Goal: Task Accomplishment & Management: Manage account settings

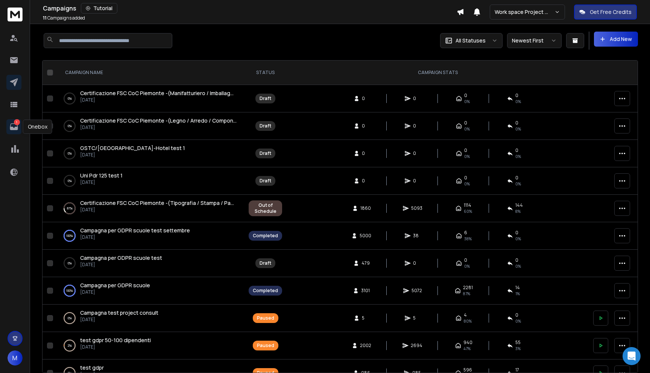
click at [17, 126] on icon at bounding box center [13, 126] width 9 height 9
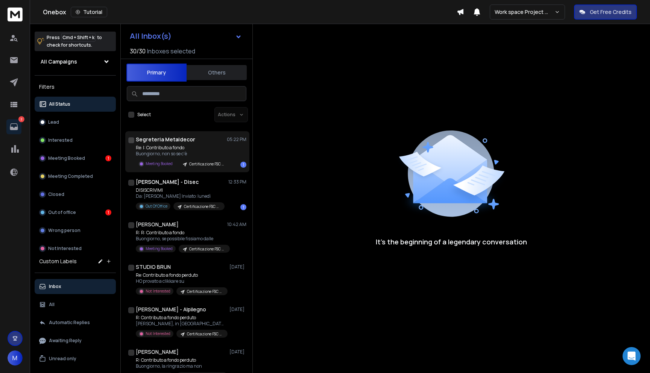
click at [211, 150] on p "Re: I: Contributo a fondo" at bounding box center [181, 148] width 90 height 6
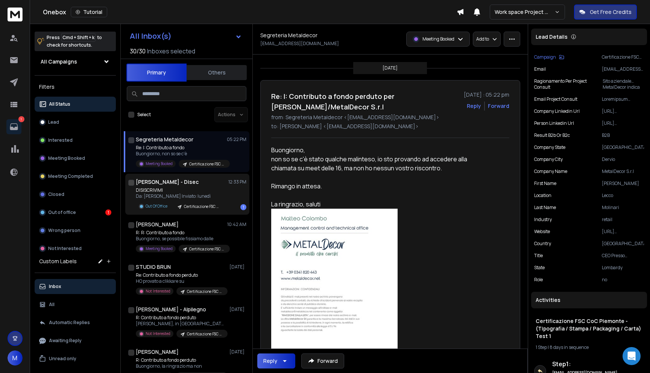
click at [159, 185] on h1 "[PERSON_NAME] - Disec" at bounding box center [167, 182] width 63 height 8
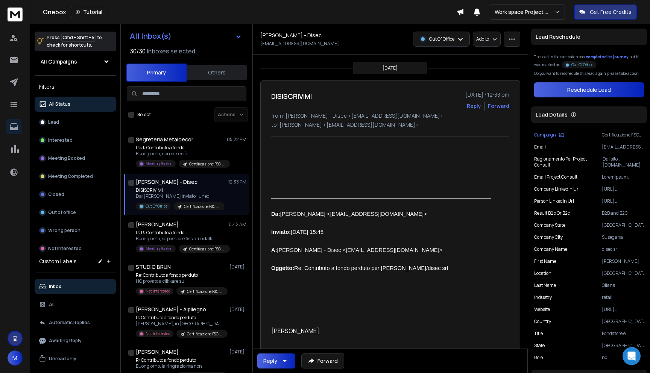
click at [223, 76] on button "Others" at bounding box center [216, 72] width 60 height 17
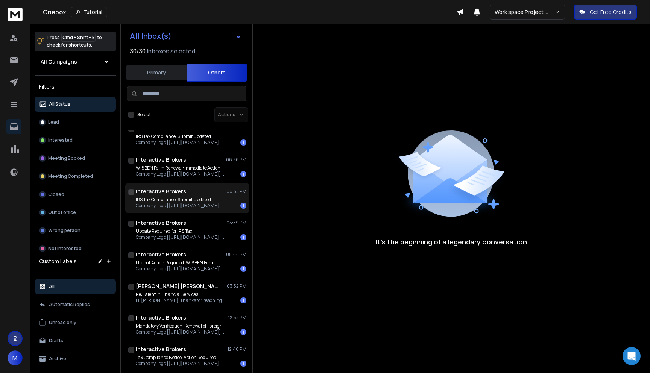
scroll to position [12, 0]
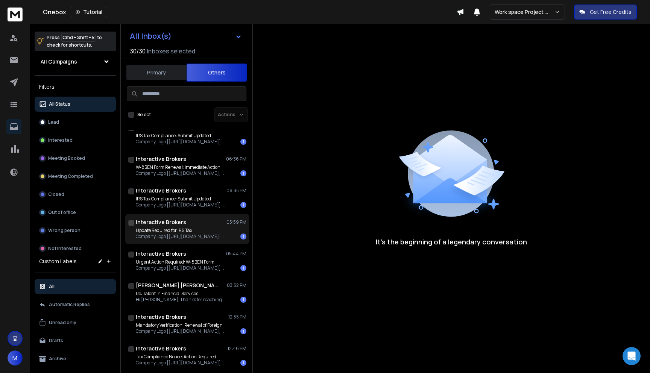
click at [206, 229] on p "Update Required for IRS Tax" at bounding box center [181, 230] width 90 height 6
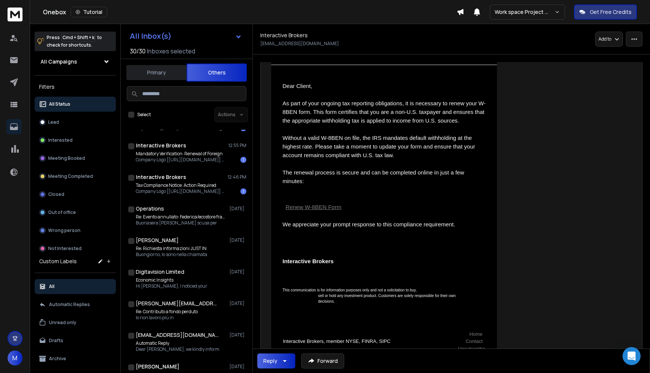
scroll to position [185, 0]
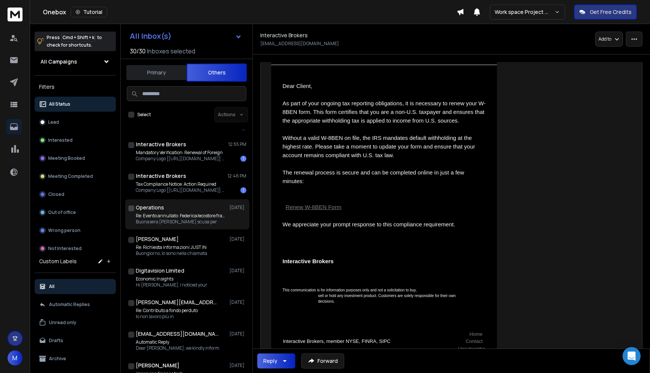
click at [173, 223] on p "Buonasera [PERSON_NAME] scusa per" at bounding box center [181, 222] width 90 height 6
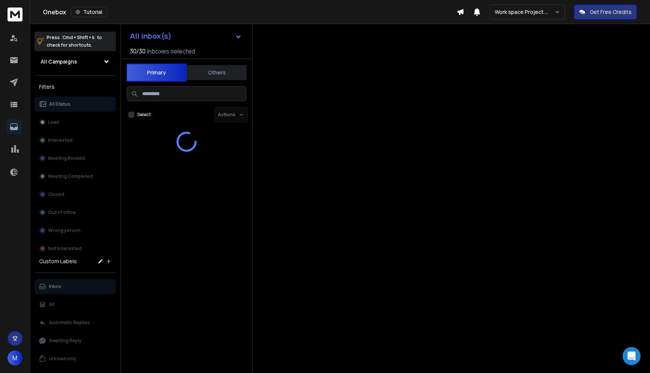
scroll to position [0, 0]
click at [157, 72] on button "Primary" at bounding box center [156, 73] width 60 height 18
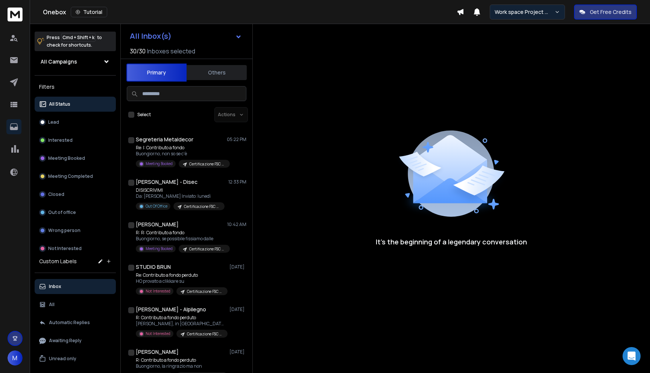
click at [537, 6] on button "Work space Project Consulting" at bounding box center [526, 12] width 75 height 15
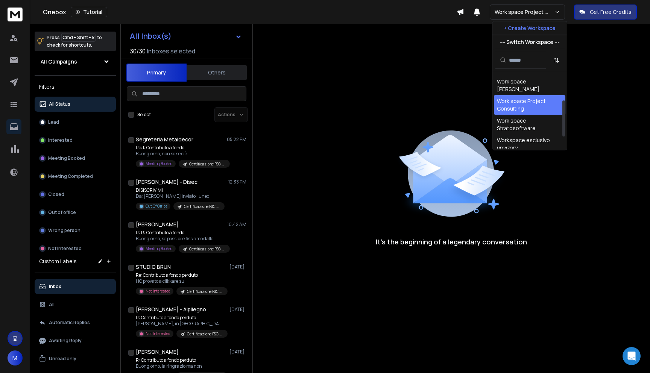
scroll to position [73, 0]
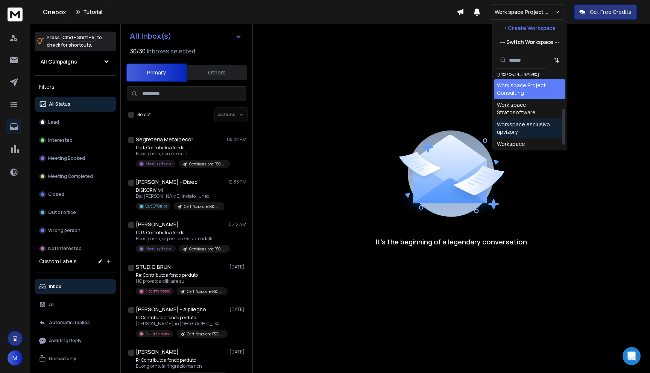
click at [523, 121] on div "Workspace esclusivo upvizory" at bounding box center [529, 128] width 65 height 15
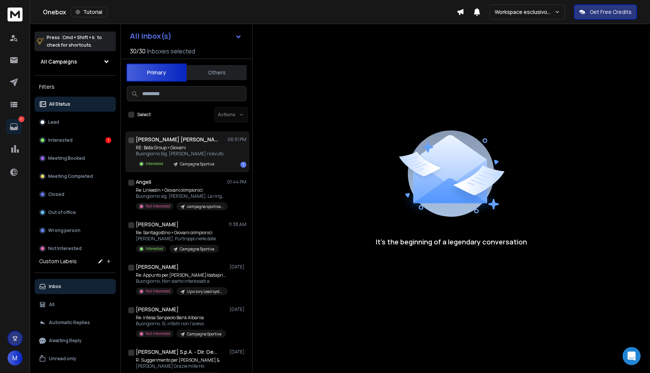
click at [214, 155] on p "Buongiorno Sig. [PERSON_NAME] ricevuto" at bounding box center [180, 154] width 88 height 6
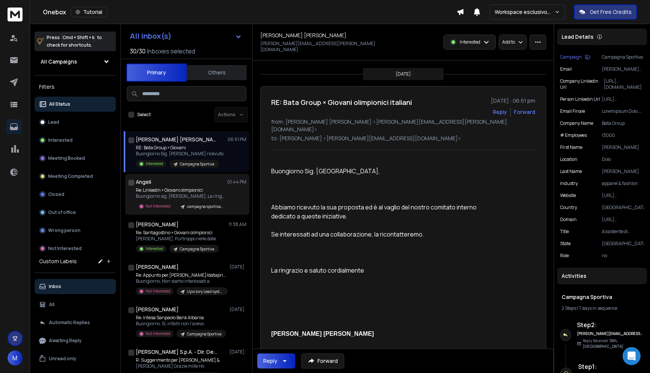
click at [204, 199] on p "Buongiorno sig. Siani, La ringrazio" at bounding box center [181, 196] width 90 height 6
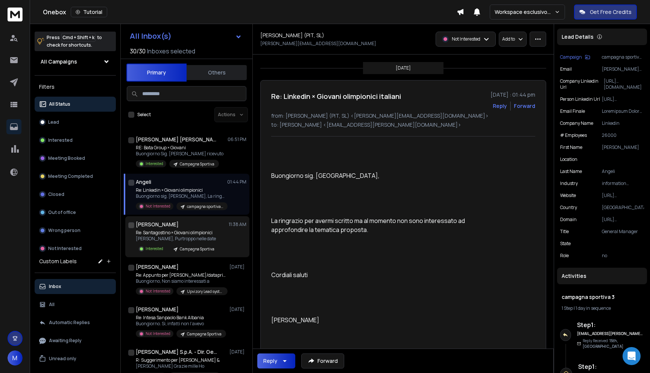
click at [208, 239] on p "Ciao Mitchell, Purtroppo nelle date" at bounding box center [177, 239] width 83 height 6
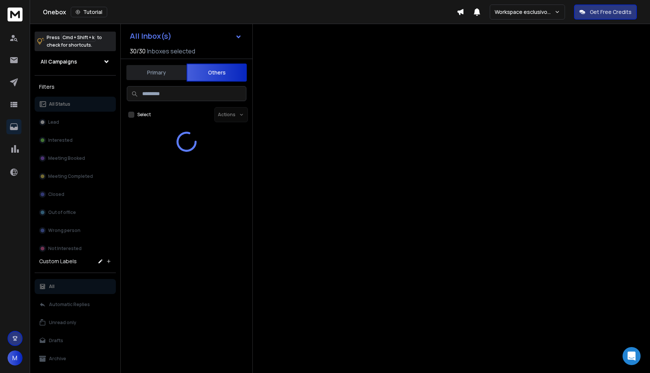
click at [215, 71] on button "Others" at bounding box center [216, 73] width 60 height 18
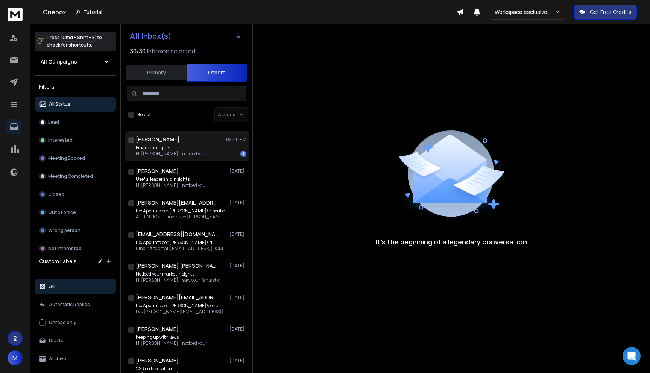
click at [179, 151] on p "Hi Mitchell, I noticed your" at bounding box center [171, 154] width 71 height 6
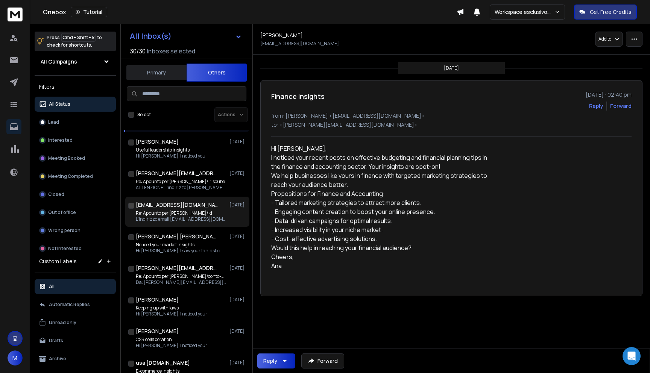
scroll to position [36, 0]
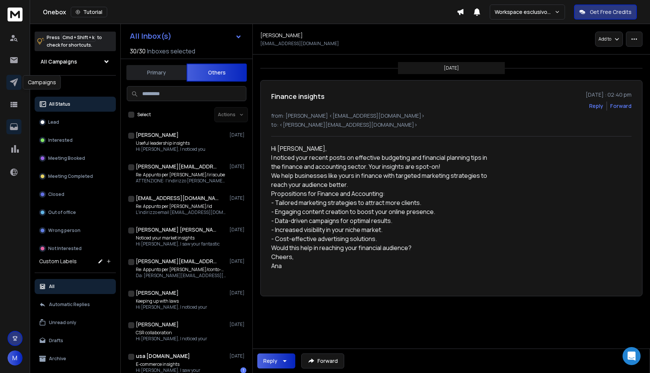
click at [23, 87] on div "Campaigns" at bounding box center [42, 82] width 38 height 14
click at [20, 86] on link at bounding box center [13, 82] width 15 height 15
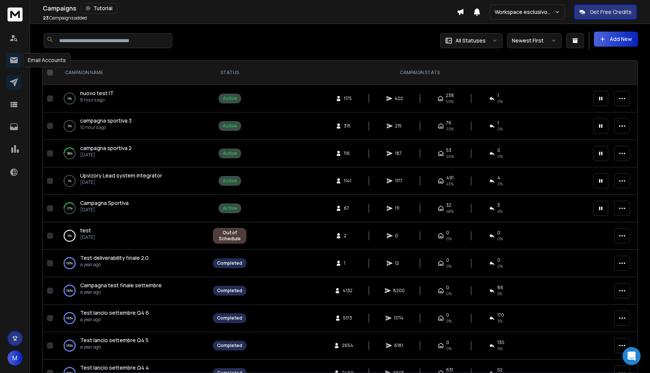
click at [17, 55] on link at bounding box center [13, 60] width 15 height 15
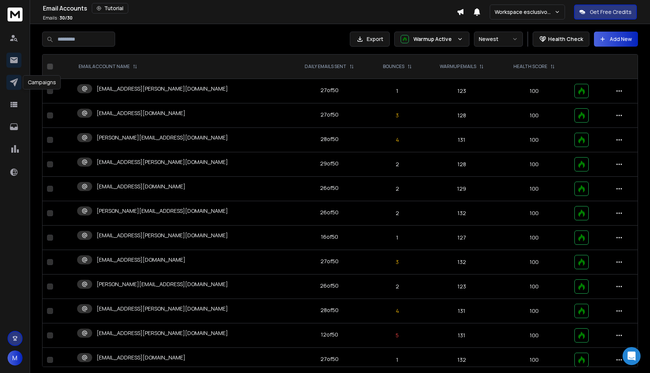
click at [16, 88] on link at bounding box center [13, 82] width 15 height 15
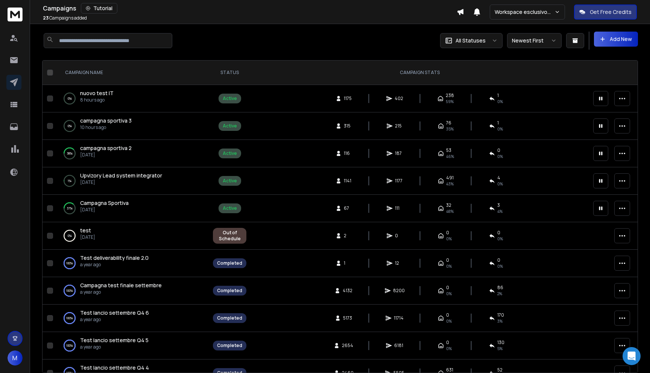
click at [127, 120] on span "campagna sportiva 3" at bounding box center [105, 120] width 51 height 7
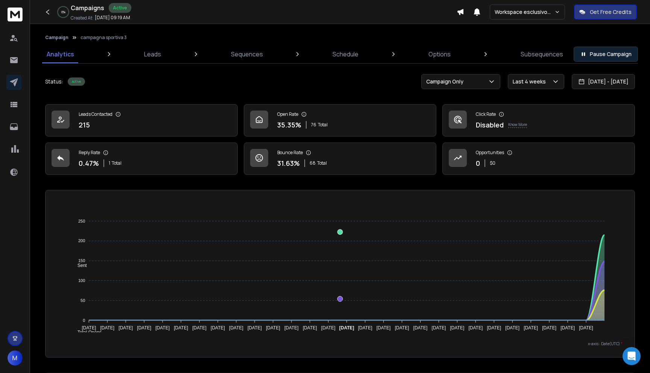
click at [597, 50] on button "Pause Campaign" at bounding box center [605, 54] width 64 height 15
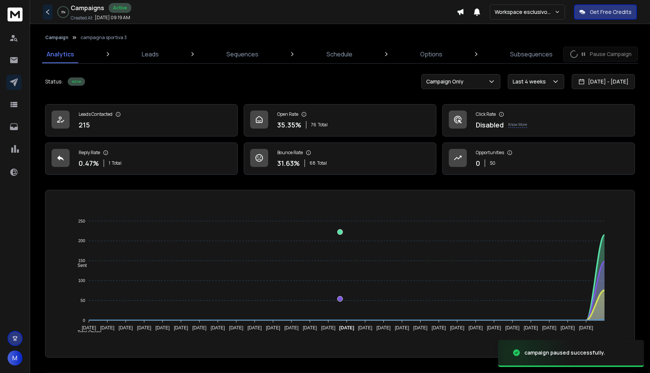
click at [45, 8] on button at bounding box center [48, 12] width 10 height 15
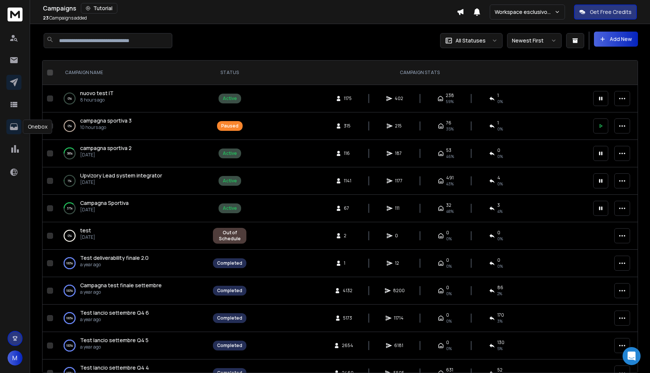
click at [17, 130] on icon at bounding box center [13, 126] width 9 height 9
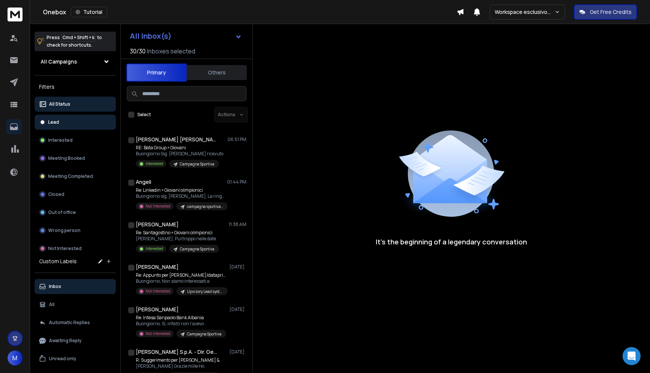
click at [80, 120] on button "Lead" at bounding box center [75, 122] width 81 height 15
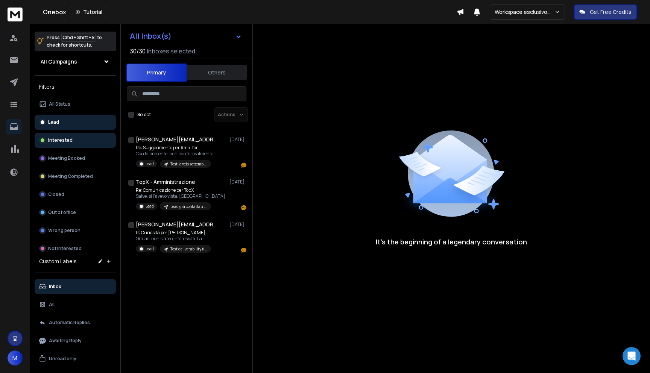
click at [82, 136] on button "Interested" at bounding box center [75, 140] width 81 height 15
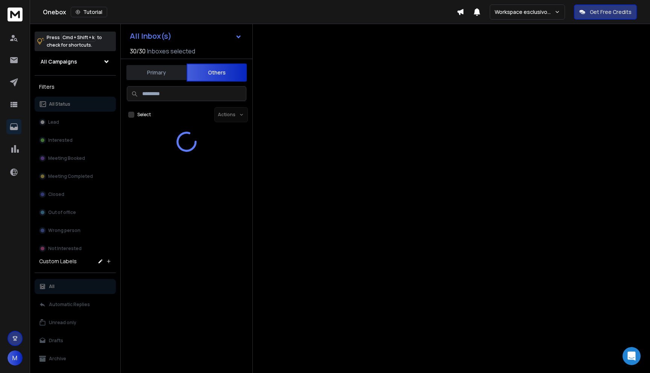
click at [216, 72] on button "Others" at bounding box center [216, 73] width 60 height 18
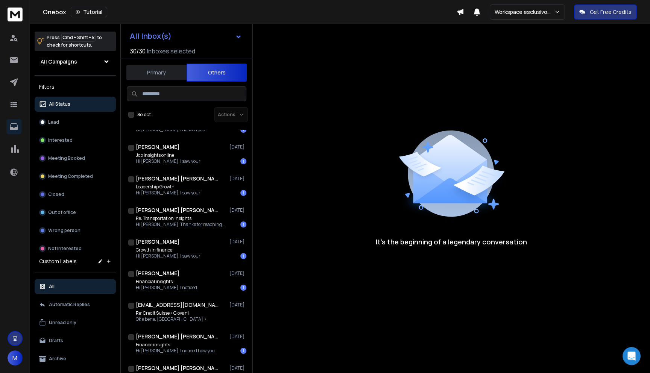
scroll to position [468, 0]
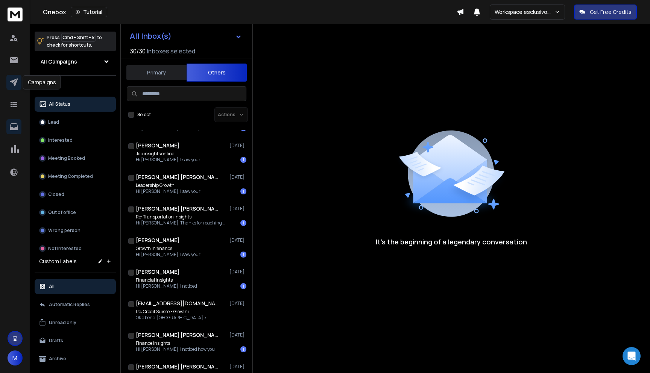
click at [12, 84] on icon at bounding box center [13, 82] width 9 height 9
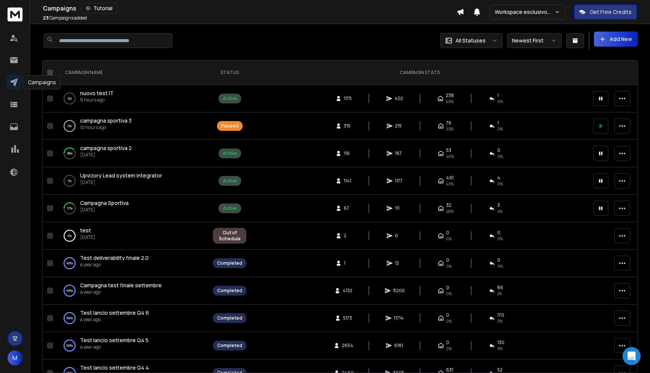
click at [107, 89] on td "0 % nuovo test IT 8 hours ago" at bounding box center [132, 98] width 152 height 27
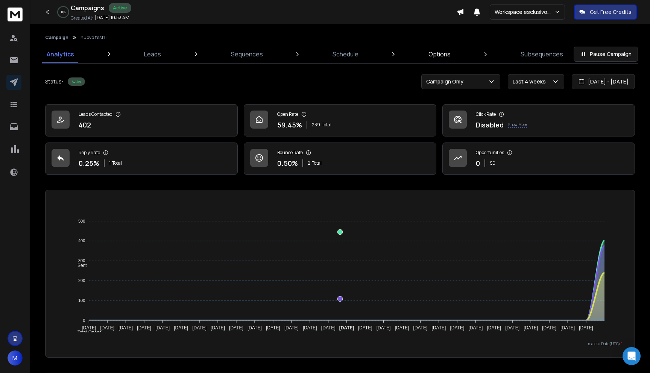
click at [440, 50] on p "Options" at bounding box center [439, 54] width 22 height 9
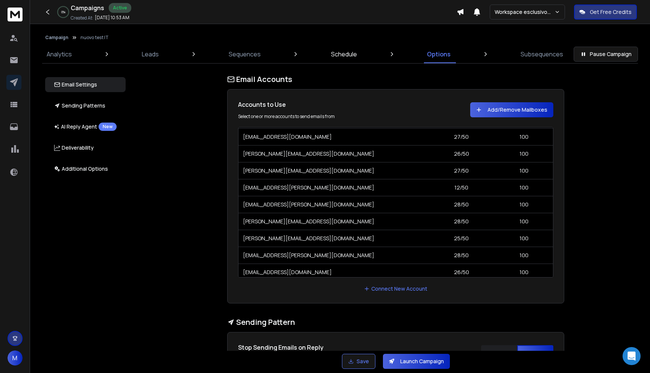
click at [341, 53] on p "Schedule" at bounding box center [344, 54] width 26 height 9
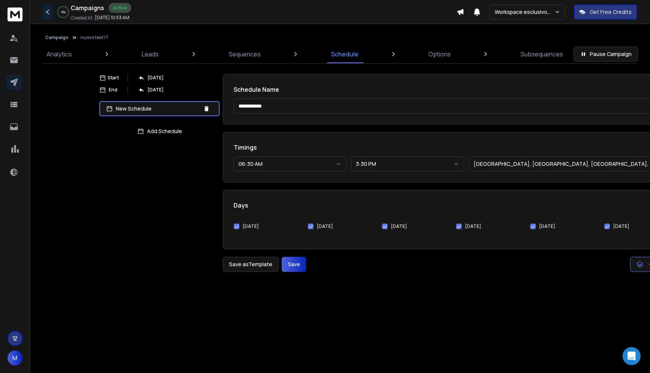
click at [49, 9] on icon at bounding box center [47, 12] width 7 height 7
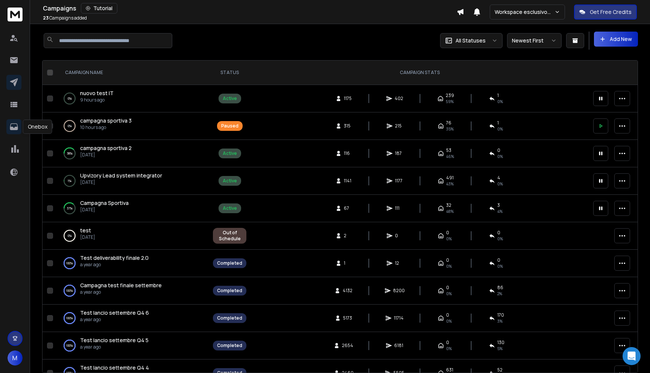
click at [18, 127] on icon at bounding box center [13, 126] width 9 height 9
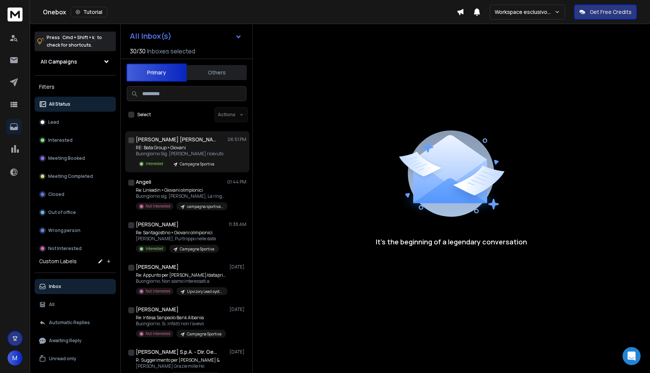
click at [212, 149] on p "RE: Bata Group × Giovani" at bounding box center [180, 148] width 88 height 6
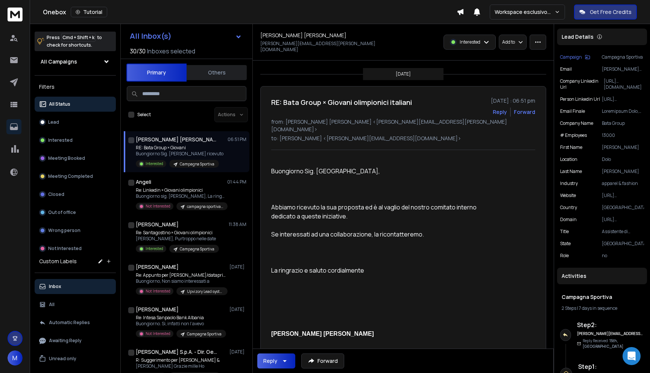
click at [228, 70] on button "Others" at bounding box center [216, 72] width 60 height 17
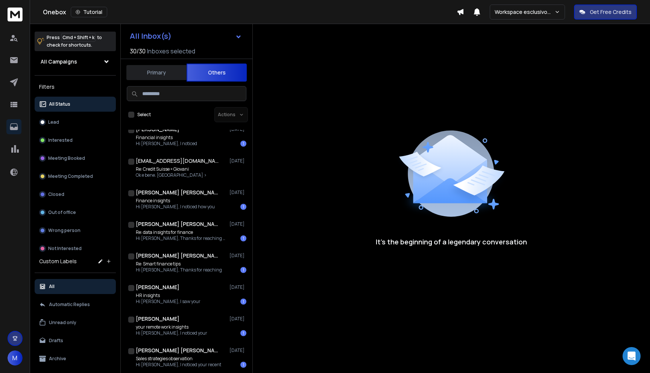
scroll to position [615, 0]
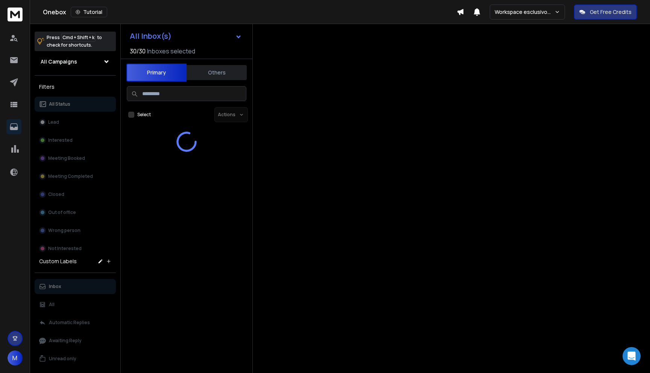
click at [162, 73] on button "Primary" at bounding box center [156, 73] width 60 height 18
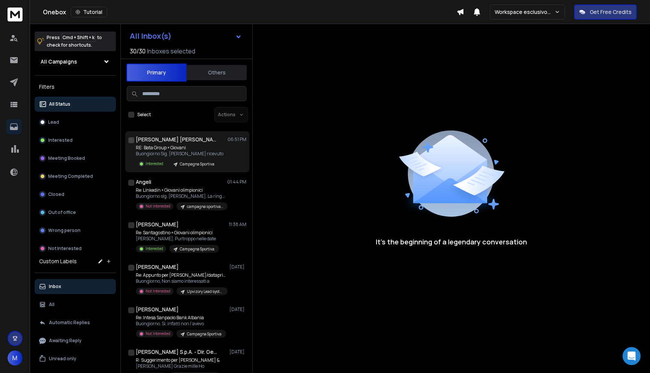
click at [201, 154] on p "Buongiorno Sig. Siani, Abbiamo ricevuto" at bounding box center [180, 154] width 88 height 6
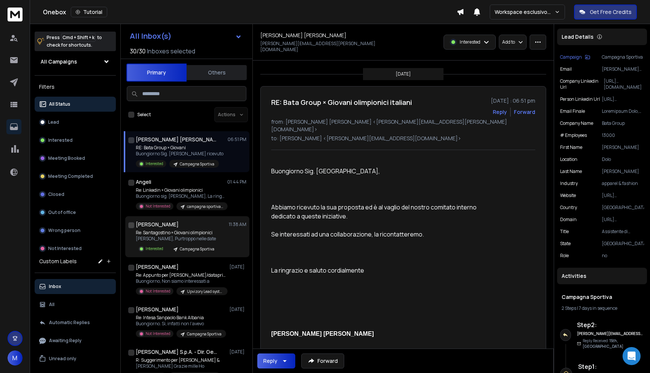
click at [185, 217] on div "Alexandre Crivellari 11:38 AM Re: Santagostino × Giovani olimpionici Ciao Mitch…" at bounding box center [187, 236] width 124 height 41
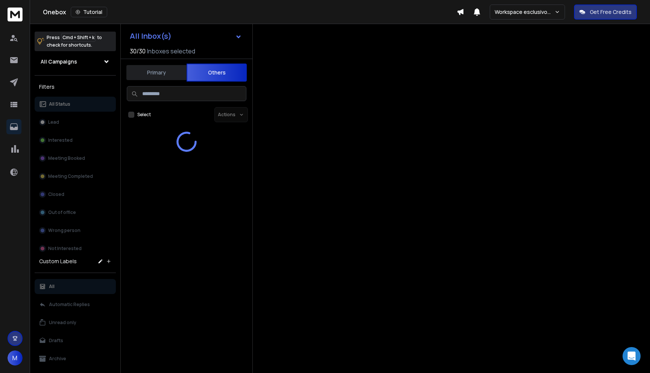
click at [224, 76] on button "Others" at bounding box center [216, 73] width 60 height 18
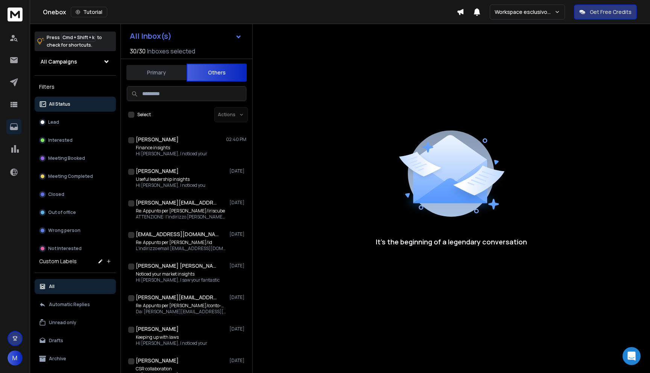
click at [165, 74] on button "Primary" at bounding box center [156, 72] width 60 height 17
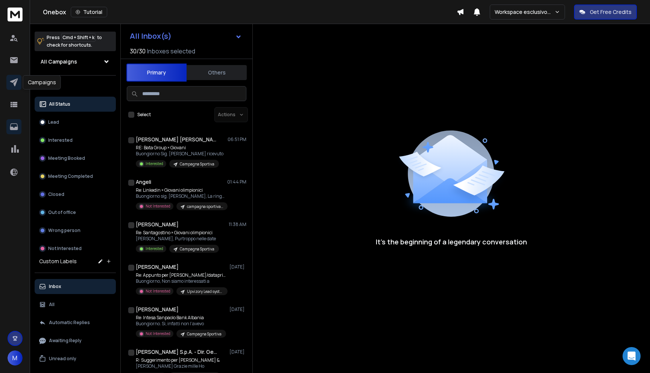
click at [14, 86] on icon at bounding box center [14, 83] width 8 height 8
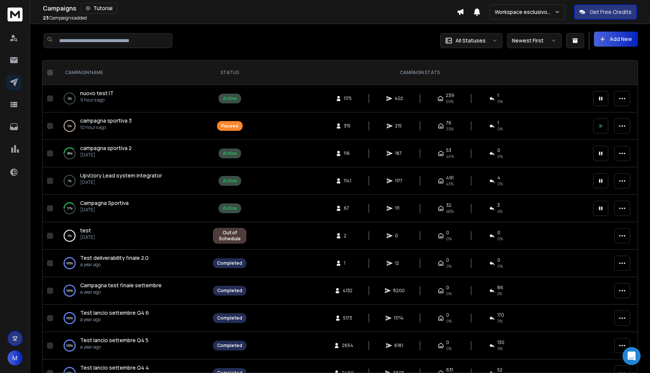
click at [125, 120] on span "campagna sportiva 3" at bounding box center [105, 120] width 51 height 7
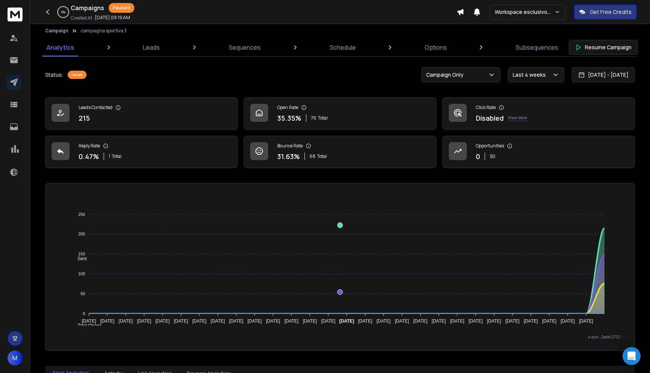
scroll to position [97, 0]
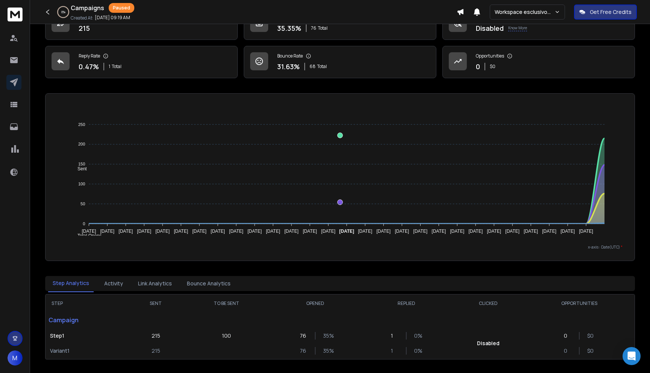
click at [157, 281] on button "Link Analytics" at bounding box center [154, 283] width 43 height 17
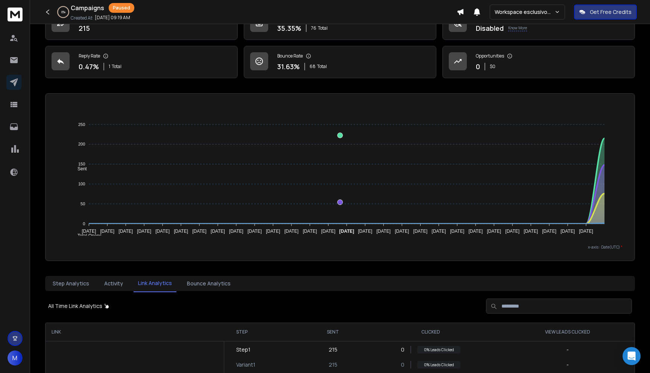
click at [85, 284] on button "Step Analytics" at bounding box center [70, 283] width 45 height 17
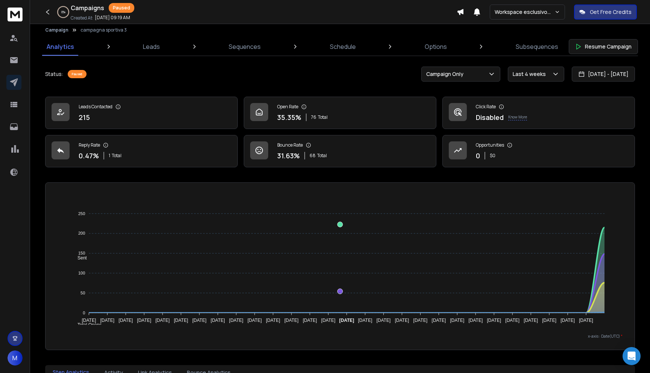
scroll to position [0, 0]
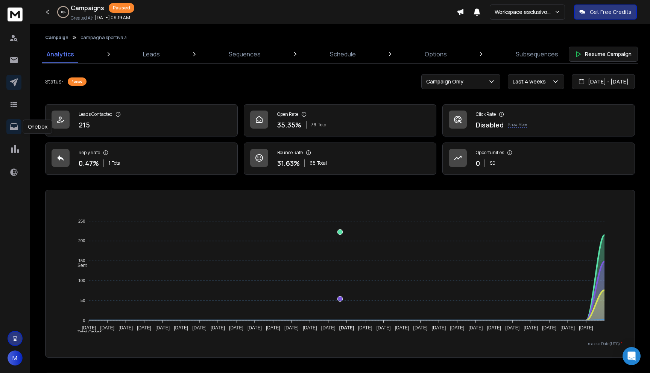
click at [17, 130] on icon at bounding box center [14, 126] width 8 height 7
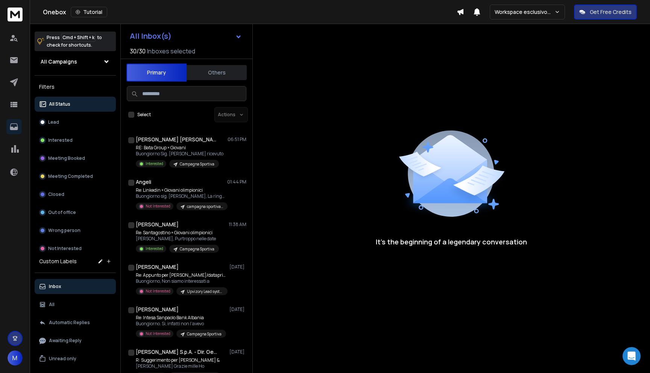
click at [227, 74] on button "Others" at bounding box center [216, 72] width 60 height 17
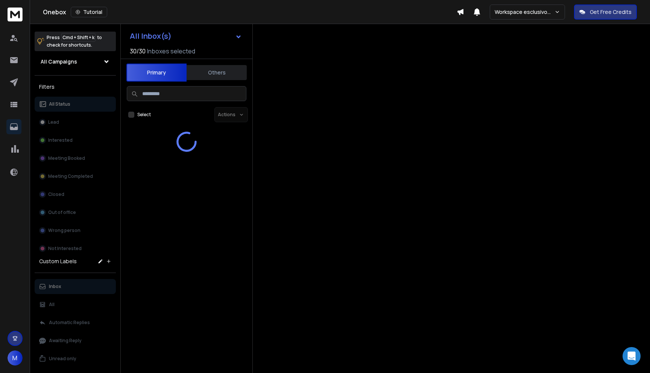
click at [162, 71] on button "Primary" at bounding box center [156, 73] width 60 height 18
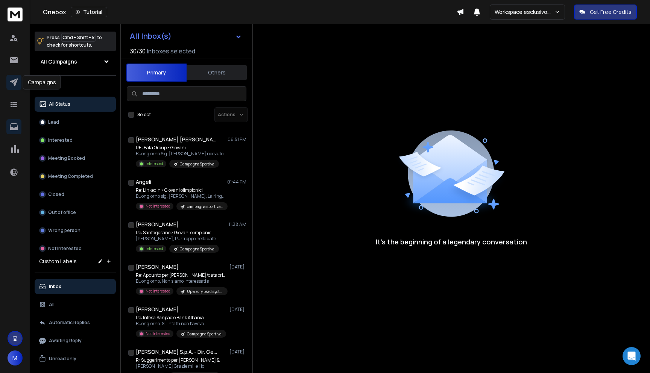
click at [15, 75] on link at bounding box center [13, 82] width 15 height 15
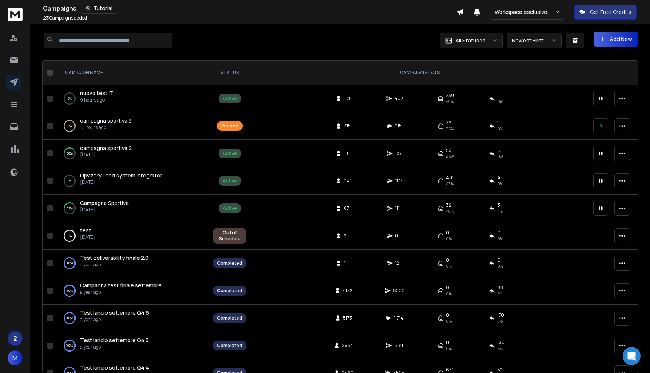
click at [103, 96] on span "nuovo test IT" at bounding box center [96, 92] width 33 height 7
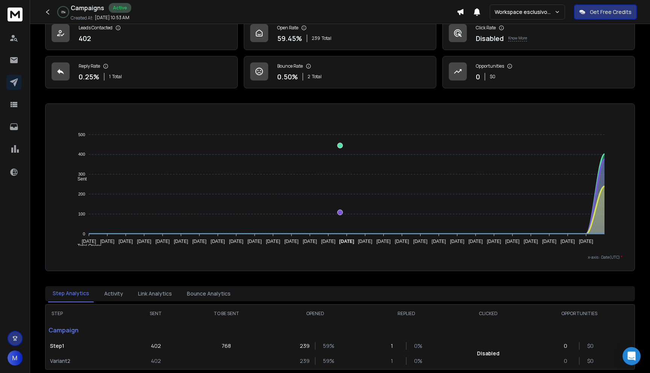
scroll to position [97, 0]
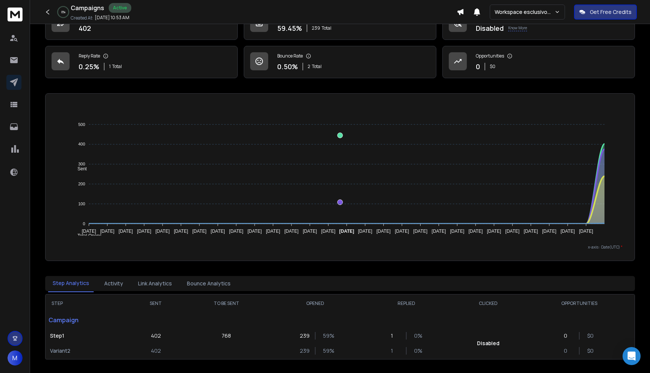
click at [119, 284] on button "Activity" at bounding box center [114, 283] width 28 height 17
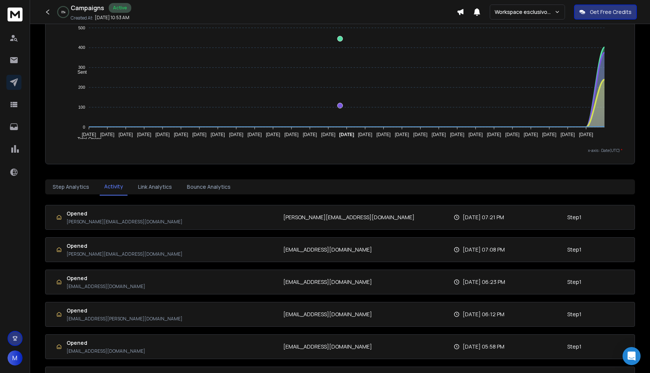
scroll to position [0, 0]
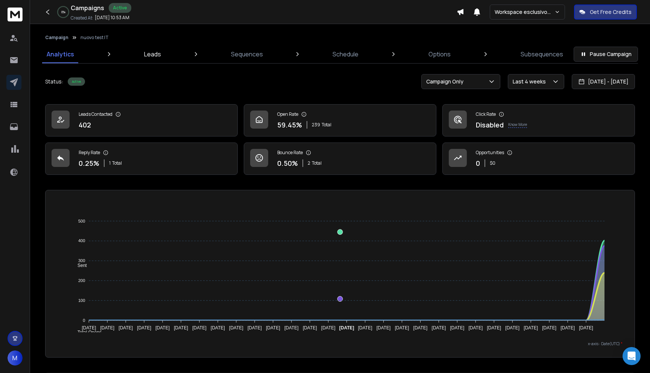
click at [157, 46] on link "Leads" at bounding box center [152, 54] width 26 height 18
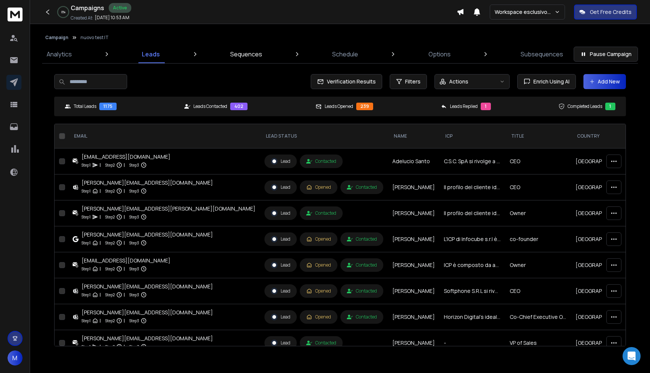
click at [248, 54] on p "Sequences" at bounding box center [246, 54] width 32 height 9
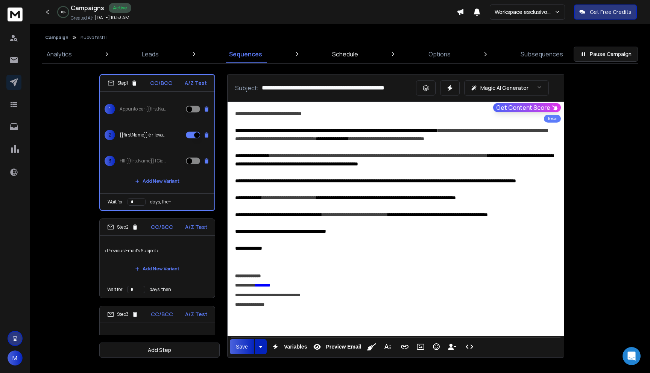
click at [345, 59] on link "Schedule" at bounding box center [344, 54] width 35 height 18
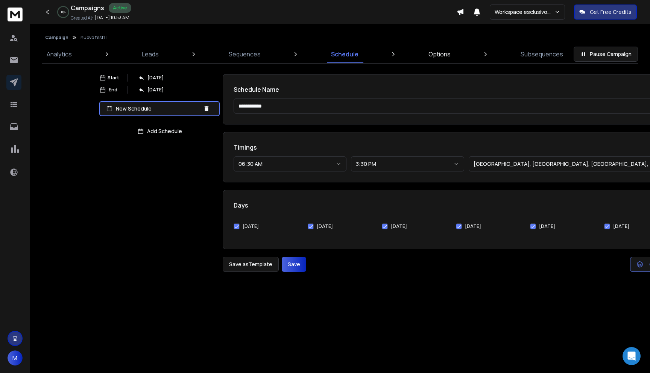
click at [433, 55] on p "Options" at bounding box center [439, 54] width 22 height 9
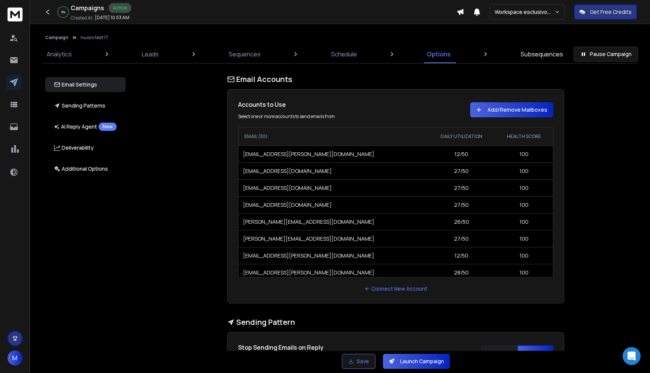
click at [525, 53] on p "Subsequences" at bounding box center [541, 54] width 42 height 9
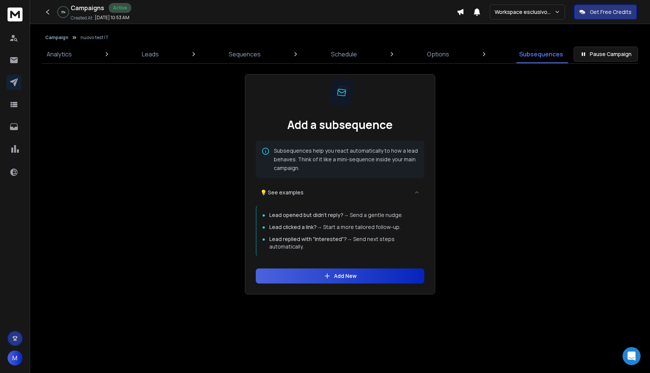
click at [335, 42] on div "Campaign nuovo test IT" at bounding box center [339, 38] width 595 height 12
click at [338, 52] on p "Schedule" at bounding box center [344, 54] width 26 height 9
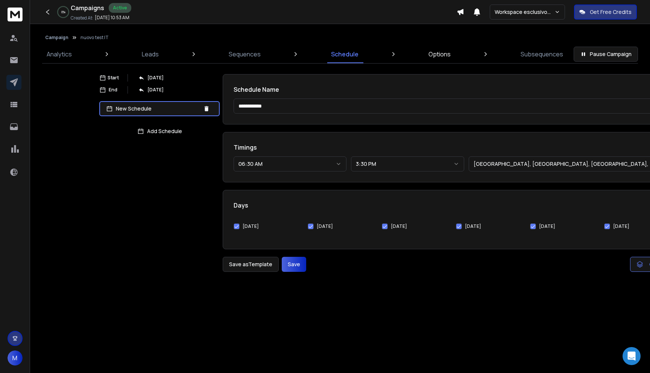
click at [433, 53] on p "Options" at bounding box center [439, 54] width 22 height 9
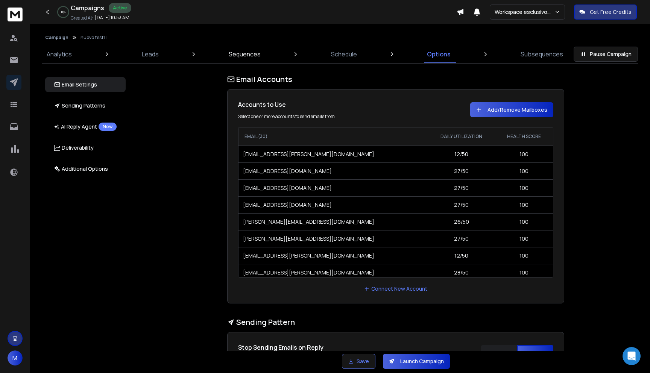
click at [256, 53] on p "Sequences" at bounding box center [245, 54] width 32 height 9
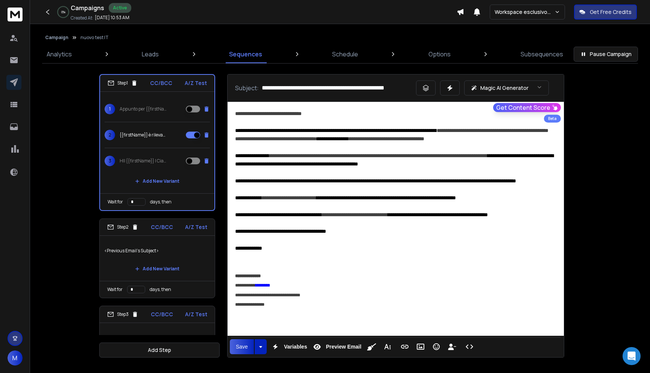
click at [270, 288] on link "********" at bounding box center [262, 285] width 15 height 5
click at [591, 178] on div "**********" at bounding box center [339, 215] width 595 height 289
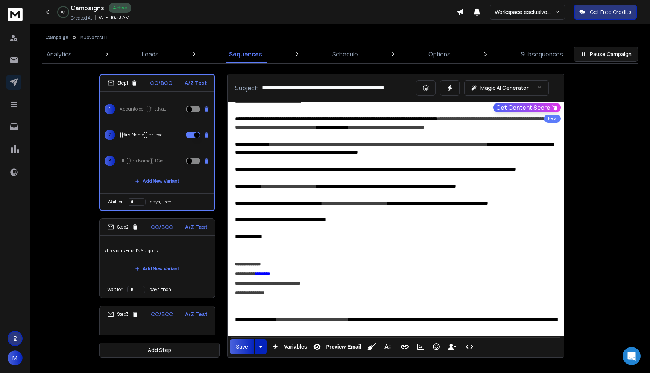
scroll to position [14, 0]
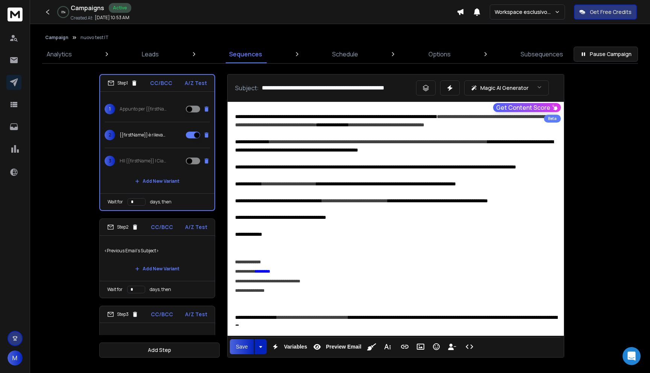
click at [165, 133] on p "{{firstName}} è rilevante per {{companyName}}?" at bounding box center [144, 135] width 48 height 6
type input "**********"
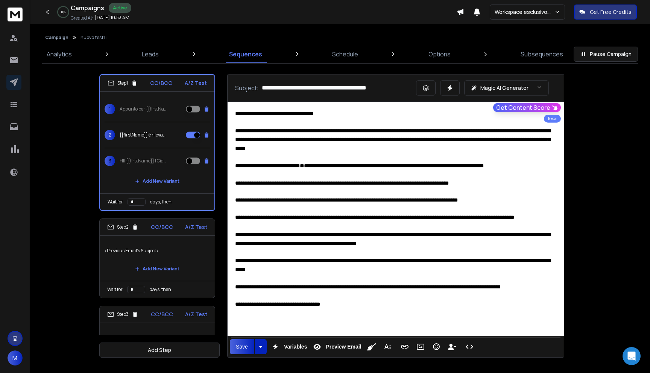
click at [148, 131] on div "2 {{firstName}} è rilevante per {{companyName}}?" at bounding box center [135, 135] width 63 height 11
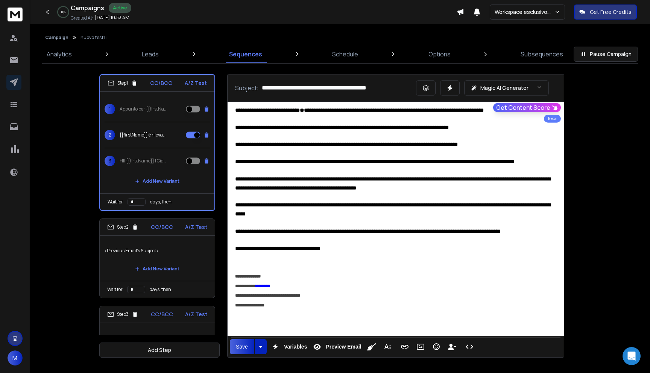
scroll to position [0, 0]
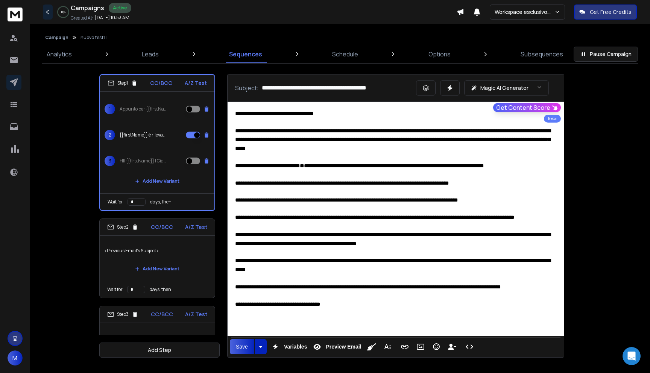
click at [51, 14] on button at bounding box center [48, 12] width 10 height 15
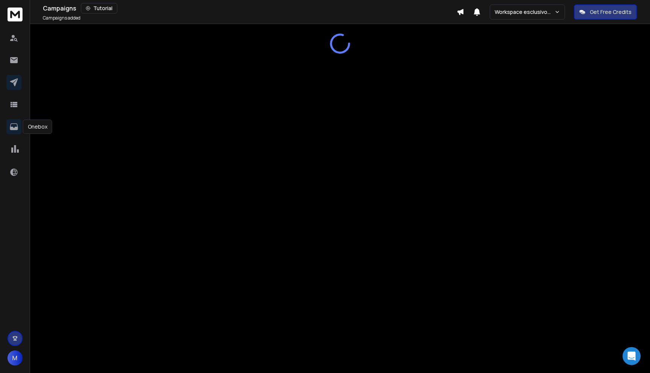
click at [14, 127] on icon at bounding box center [14, 126] width 8 height 7
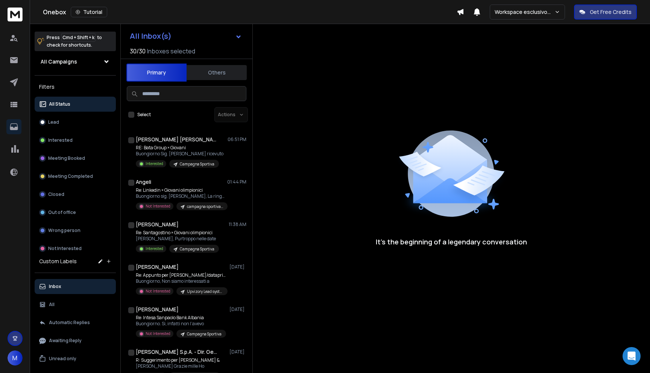
click at [217, 71] on button "Others" at bounding box center [216, 72] width 60 height 17
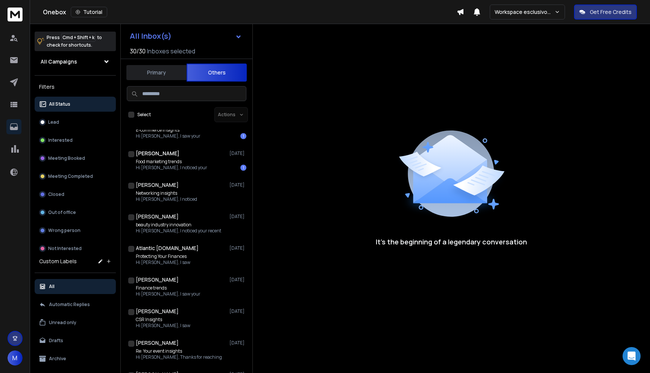
scroll to position [1062, 0]
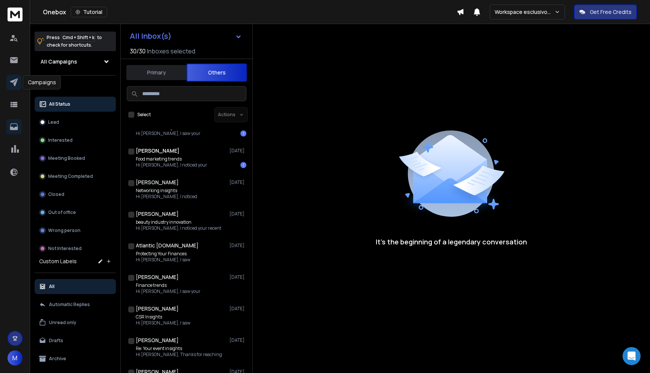
click at [12, 85] on icon at bounding box center [13, 82] width 9 height 9
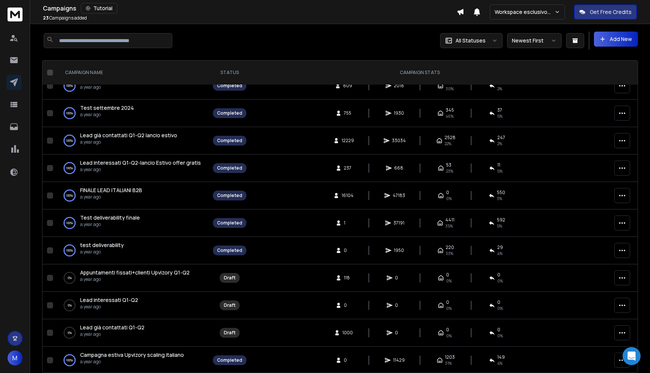
scroll to position [349, 0]
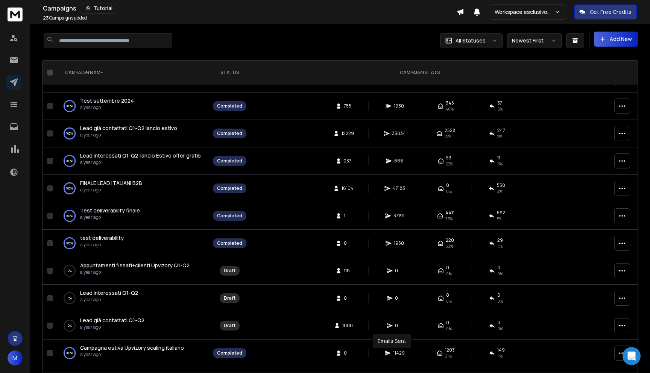
click at [397, 356] on div "0 11429 1203 31 % 149 4 %" at bounding box center [420, 353] width 188 height 12
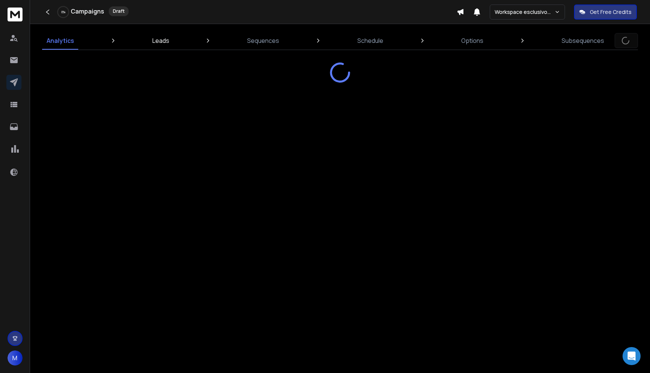
click at [155, 36] on p "Leads" at bounding box center [160, 40] width 17 height 9
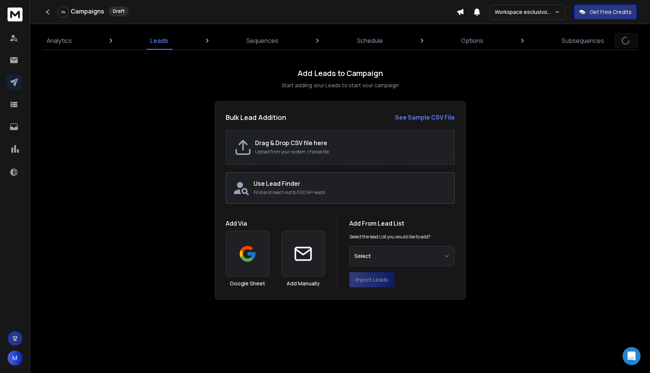
click at [169, 45] on link "Leads" at bounding box center [158, 41] width 27 height 18
click at [262, 39] on p "Sequences" at bounding box center [262, 40] width 32 height 9
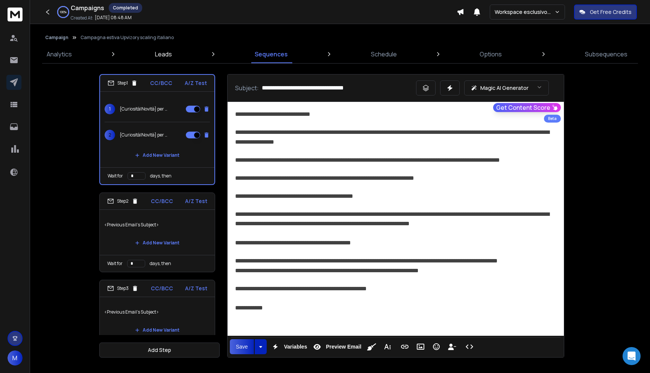
click at [168, 54] on p "Leads" at bounding box center [163, 54] width 17 height 9
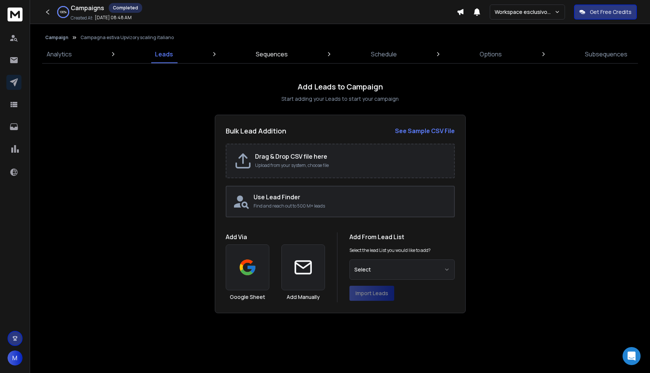
click at [280, 55] on p "Sequences" at bounding box center [272, 54] width 32 height 9
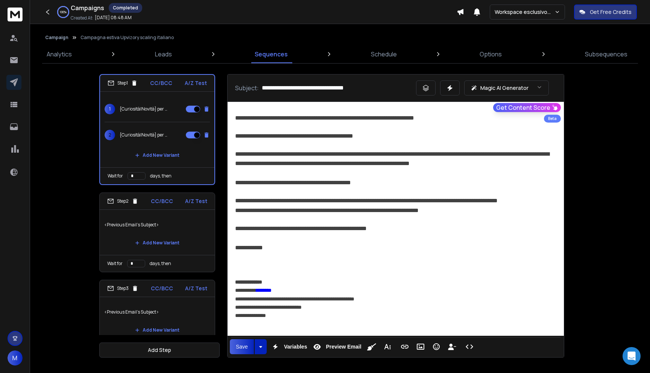
scroll to position [61, 0]
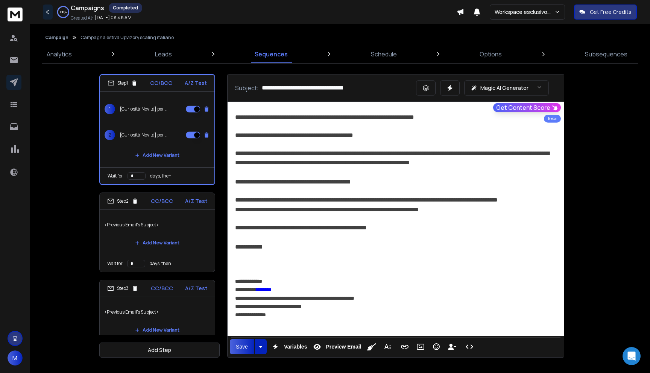
click at [44, 13] on button at bounding box center [48, 12] width 10 height 15
